Goal: Answer question/provide support

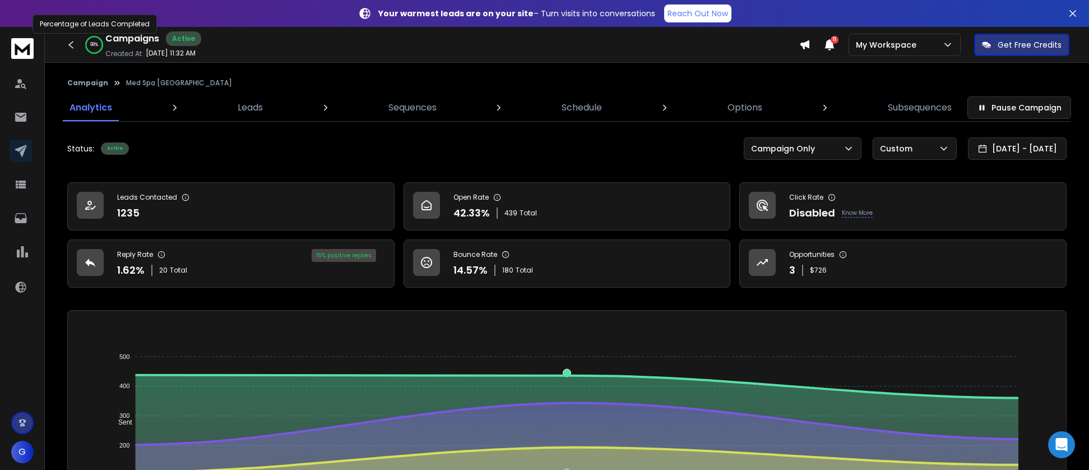
scroll to position [280, 0]
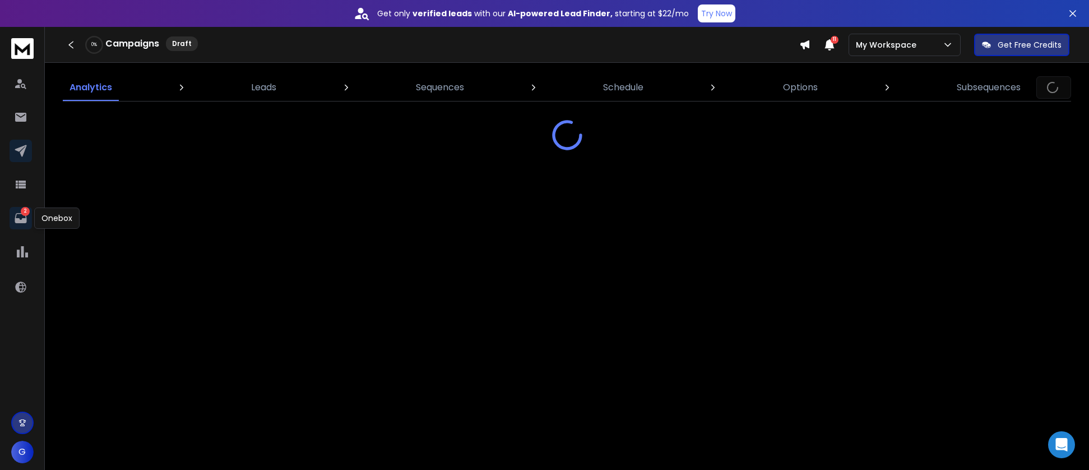
click at [20, 220] on icon at bounding box center [21, 218] width 12 height 10
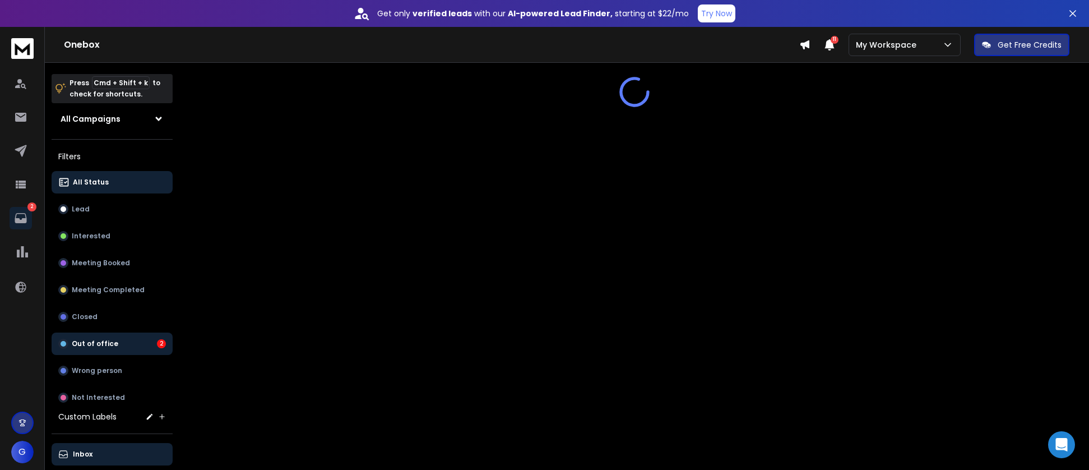
click at [130, 342] on button "Out of office 2" at bounding box center [112, 344] width 121 height 22
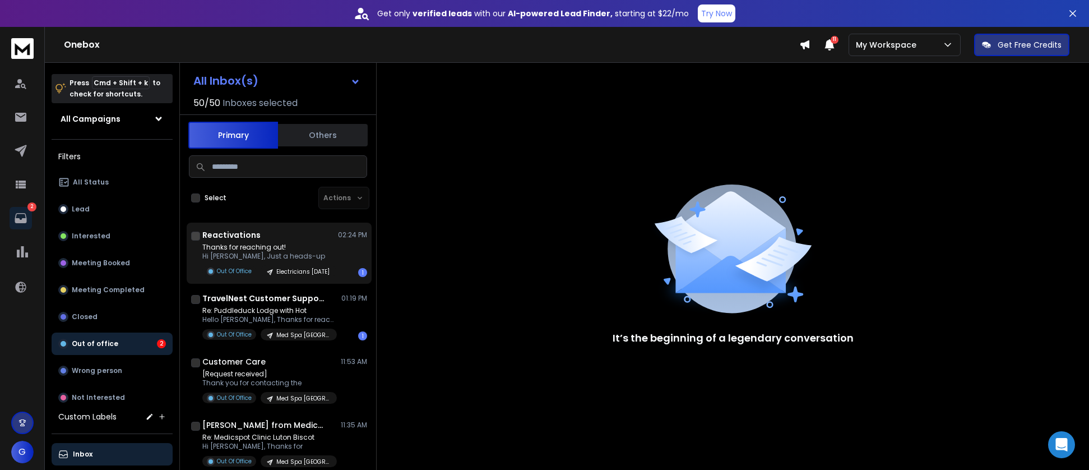
click at [234, 243] on p "Thanks for reaching out!" at bounding box center [269, 247] width 134 height 9
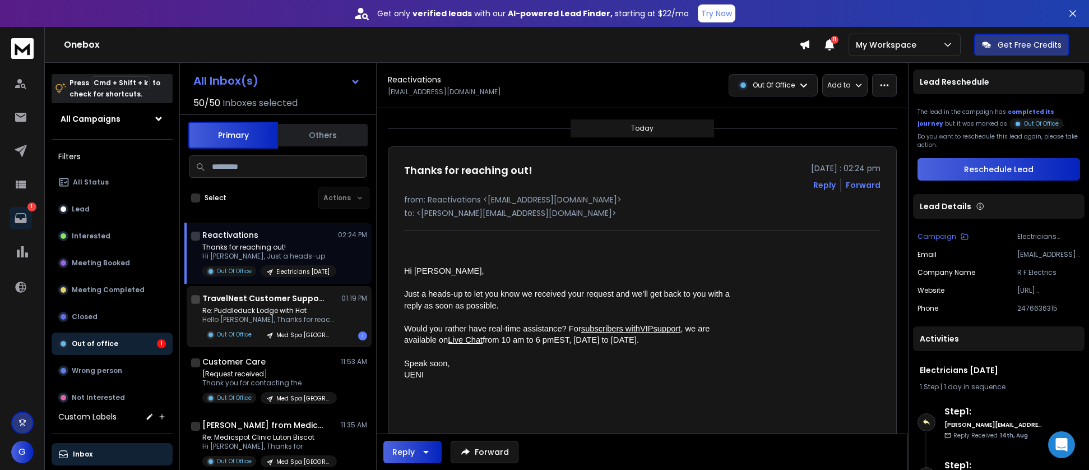
click at [248, 296] on h1 "TravelNest Customer Support" at bounding box center [263, 298] width 123 height 11
